Goal: Task Accomplishment & Management: Manage account settings

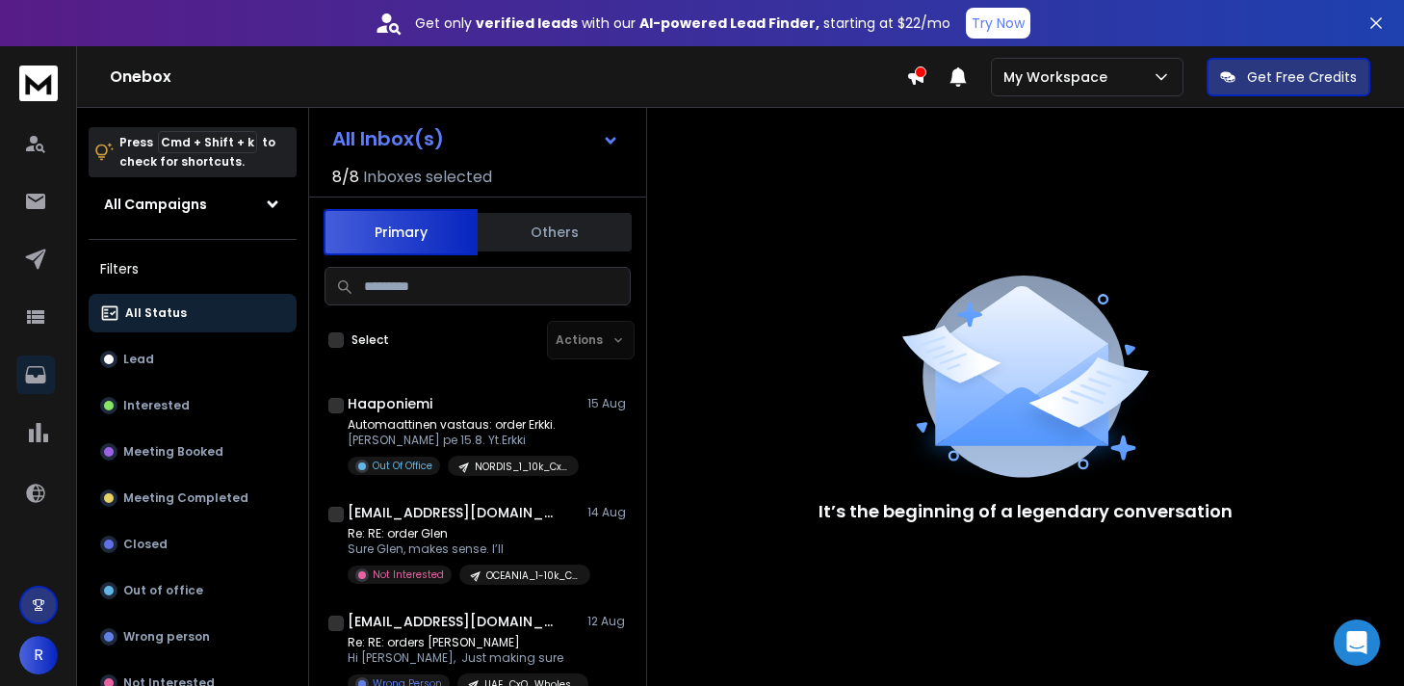
click at [397, 290] on input at bounding box center [477, 286] width 306 height 39
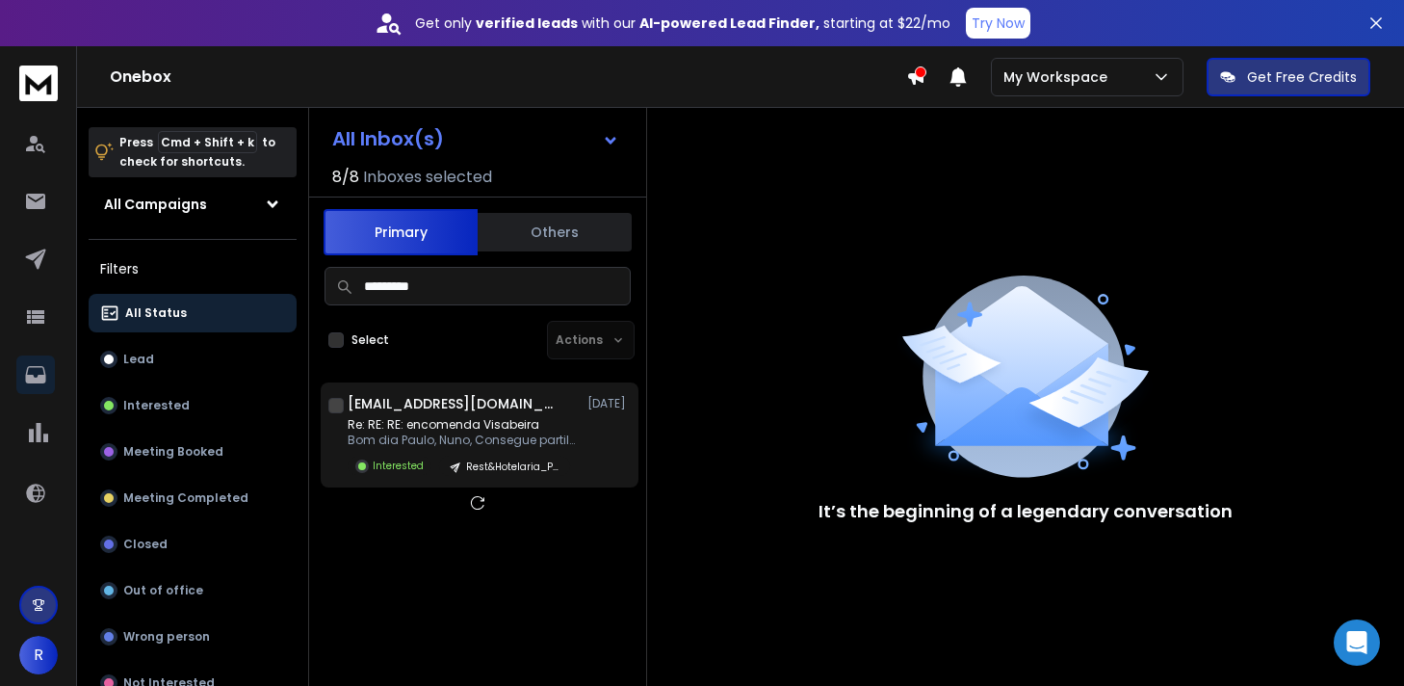
type input "*********"
click at [520, 417] on p "Re: RE: RE: encomenda Visabeira" at bounding box center [463, 424] width 231 height 15
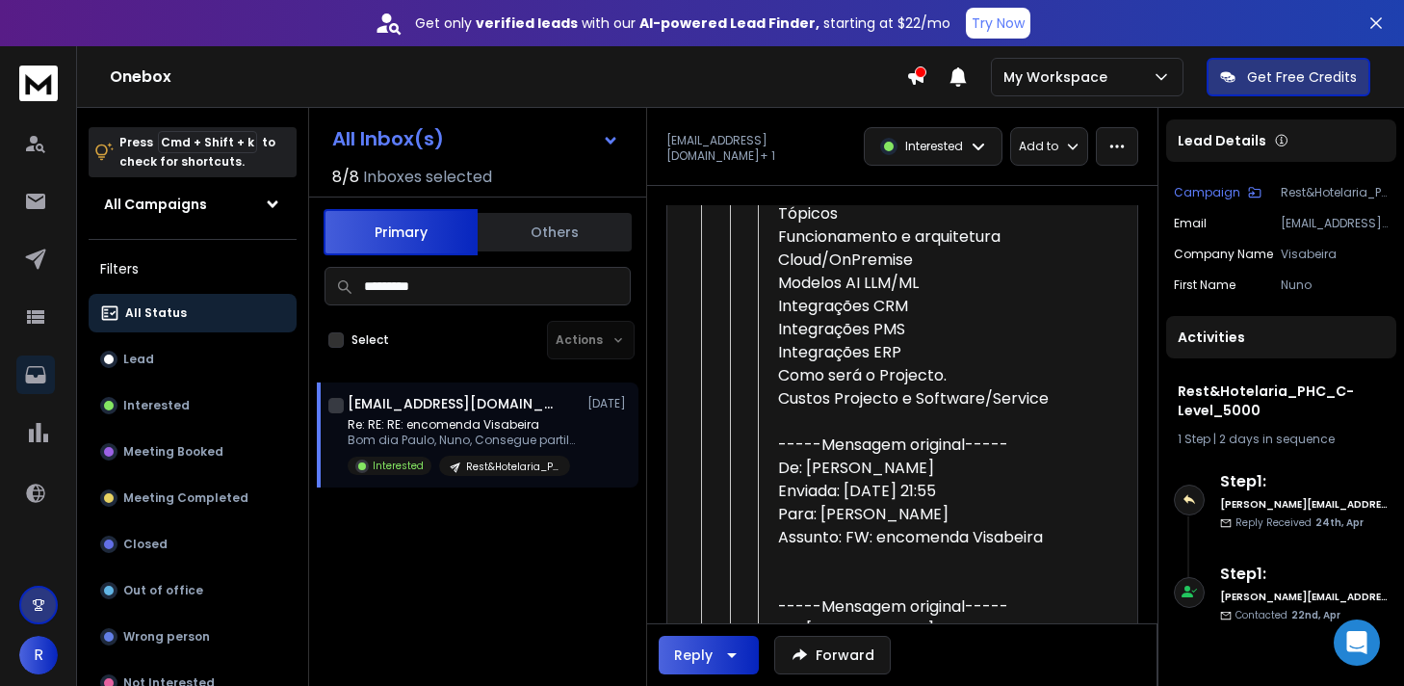
scroll to position [2095, 0]
